Goal: Task Accomplishment & Management: Manage account settings

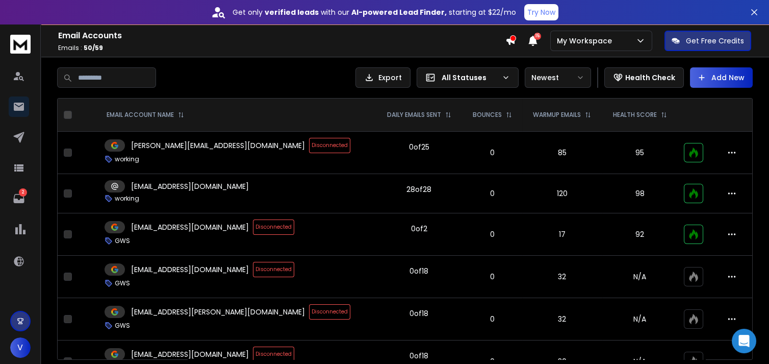
click at [309, 145] on span "Disconnected" at bounding box center [329, 145] width 41 height 15
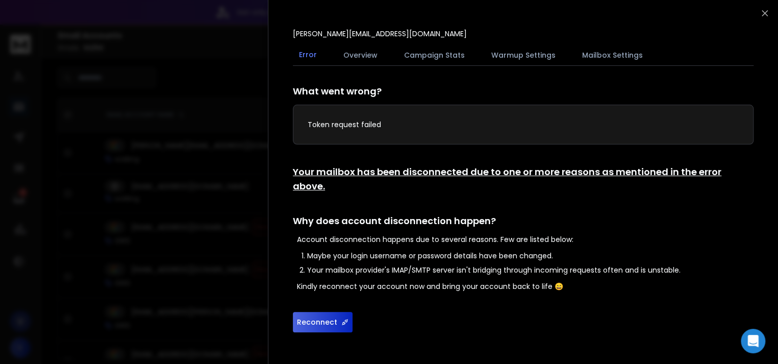
click at [320, 312] on button "Reconnect" at bounding box center [323, 322] width 60 height 20
click at [308, 312] on button "Reconnect" at bounding box center [323, 322] width 60 height 20
